Goal: Task Accomplishment & Management: Manage account settings

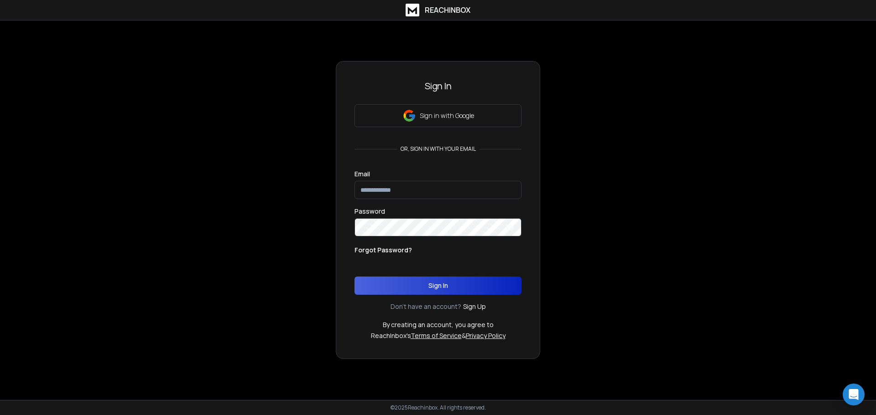
type input "**********"
click at [424, 288] on button "Sign In" at bounding box center [437, 286] width 167 height 18
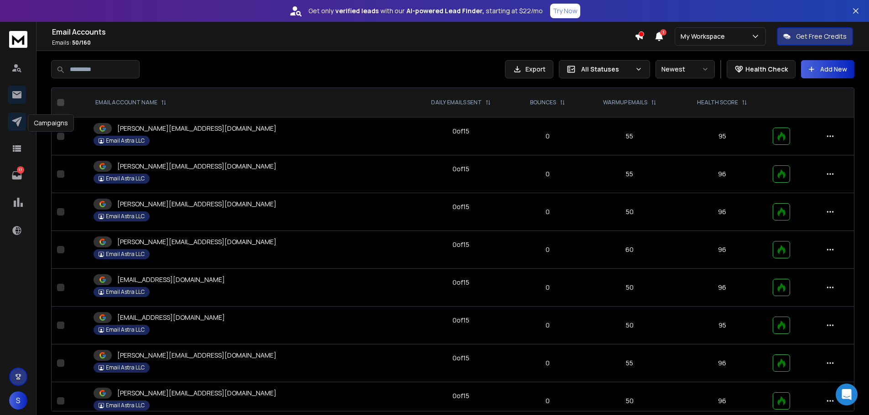
click at [19, 120] on icon at bounding box center [16, 121] width 11 height 11
click at [15, 118] on icon at bounding box center [16, 121] width 11 height 11
click at [19, 127] on icon at bounding box center [16, 121] width 11 height 11
click at [12, 122] on icon at bounding box center [16, 121] width 11 height 11
